Goal: Task Accomplishment & Management: Manage account settings

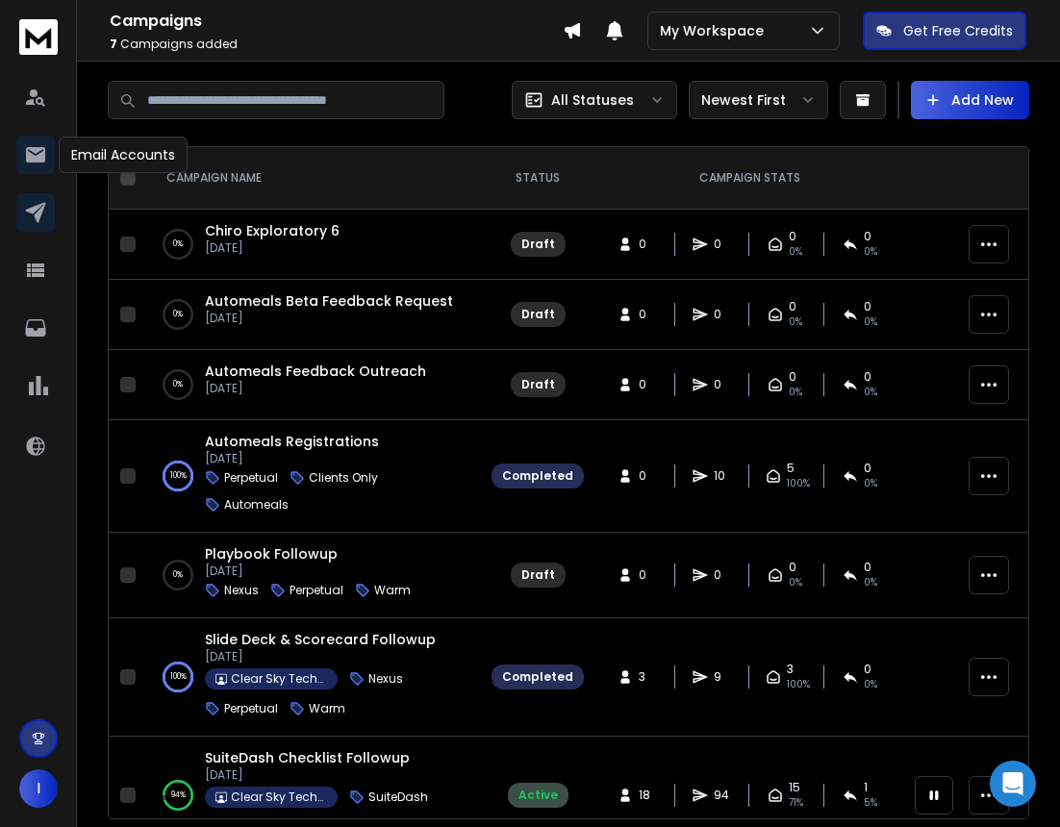
click at [36, 148] on icon at bounding box center [35, 154] width 19 height 15
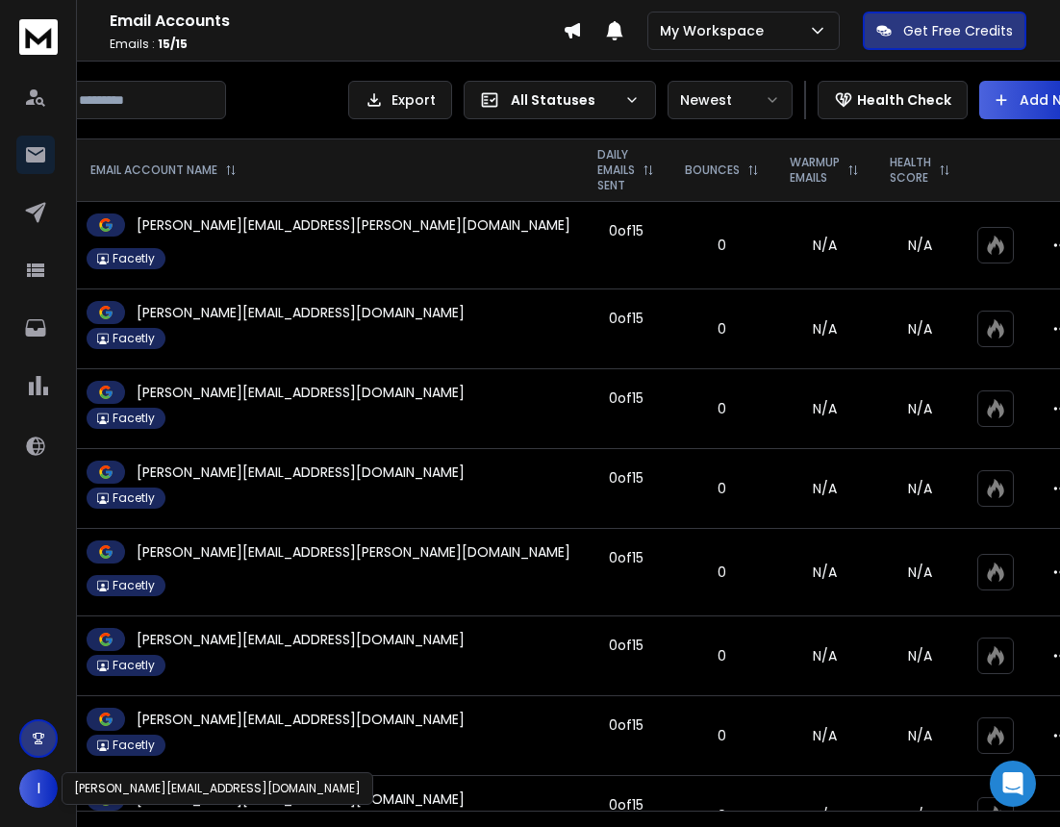
click at [41, 787] on span "I" at bounding box center [38, 789] width 38 height 38
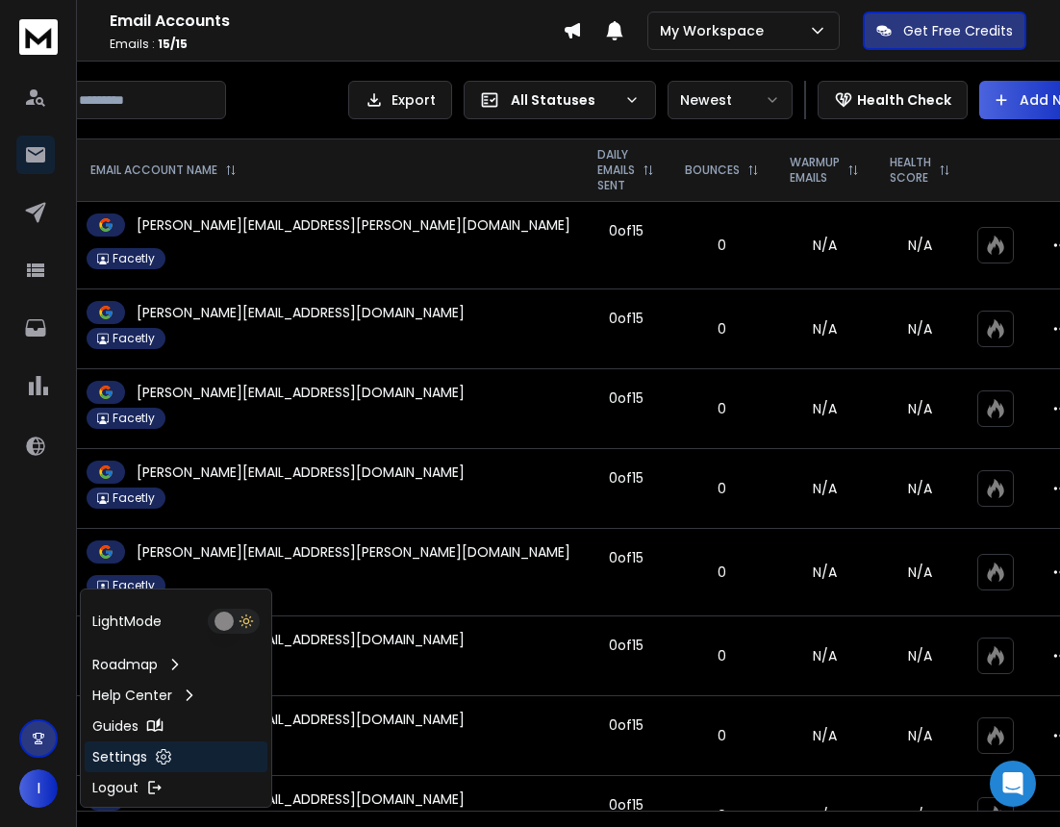
click at [142, 762] on p "Settings" at bounding box center [119, 756] width 55 height 19
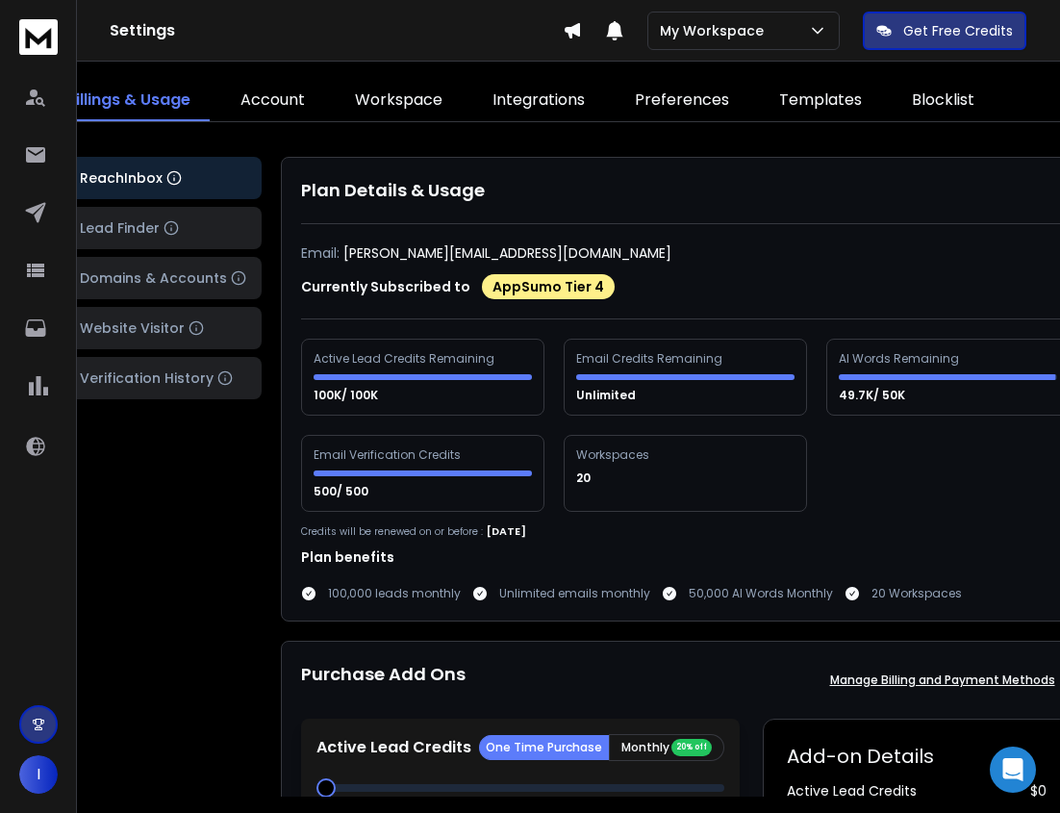
click at [207, 277] on div "ReachInbox Lead Finder Domains & Accounts Website Visitor Verification History …" at bounding box center [569, 467] width 1044 height 659
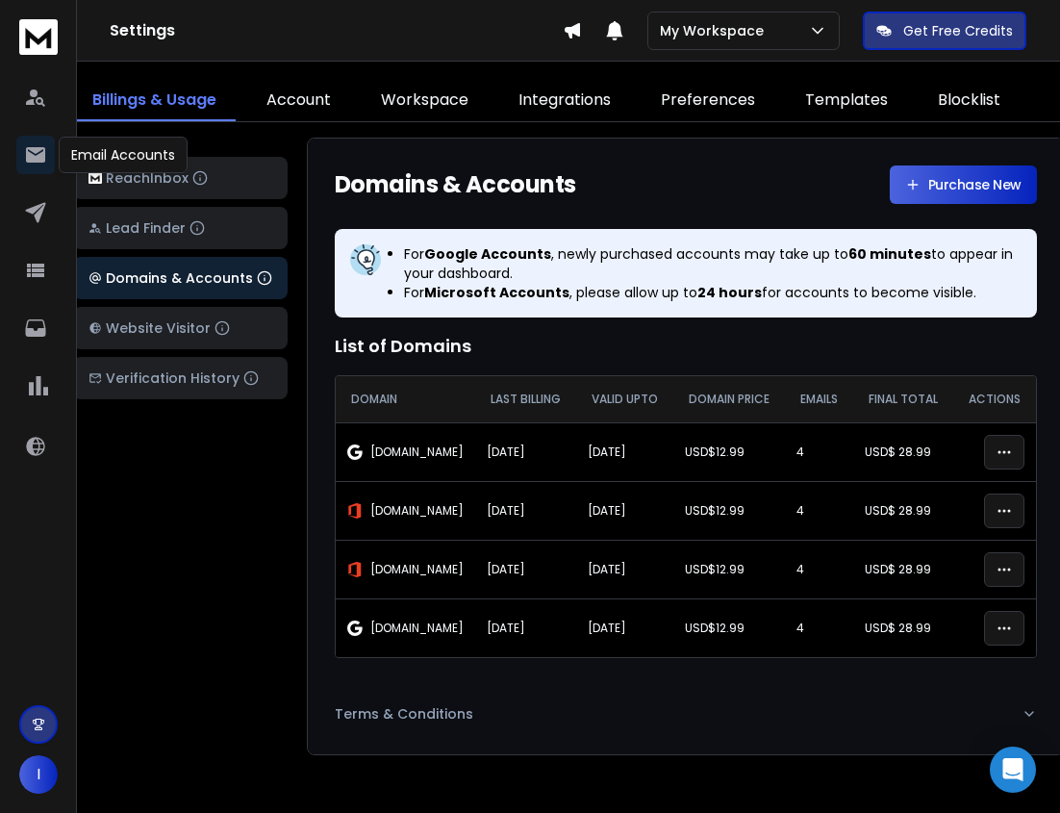
click at [42, 152] on icon at bounding box center [35, 154] width 19 height 15
